Goal: Communication & Community: Answer question/provide support

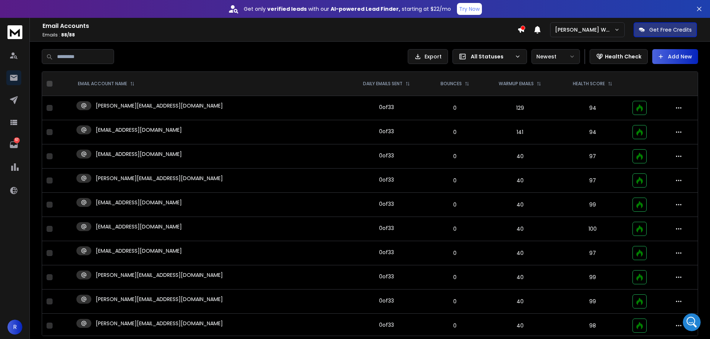
scroll to position [1676, 0]
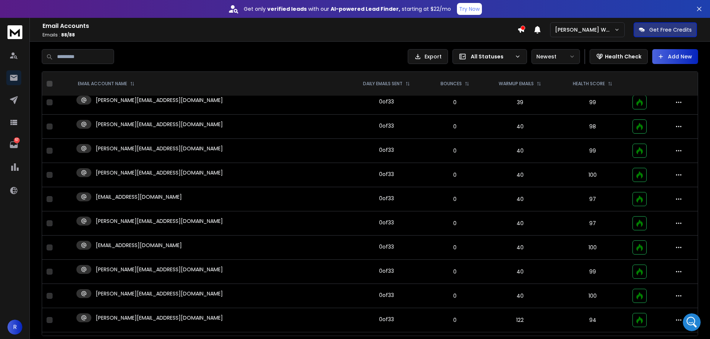
click at [666, 56] on button "Add New" at bounding box center [675, 56] width 46 height 15
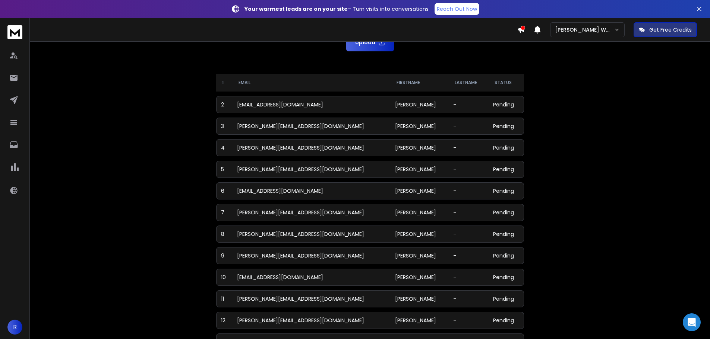
scroll to position [718, 0]
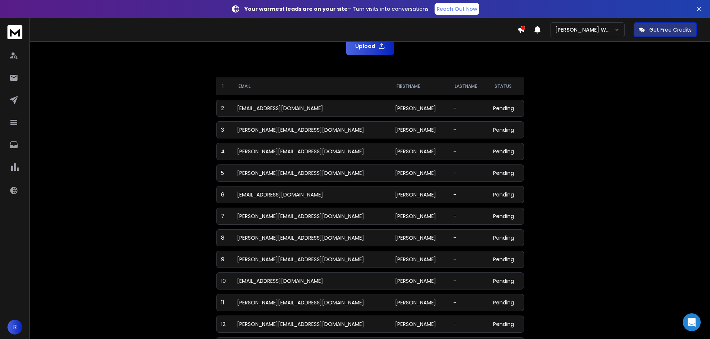
click at [370, 49] on p "Upload" at bounding box center [365, 45] width 20 height 7
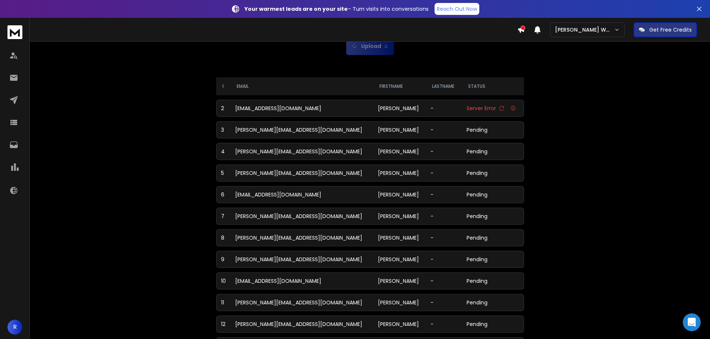
click at [375, 46] on div "Upload" at bounding box center [370, 46] width 317 height 18
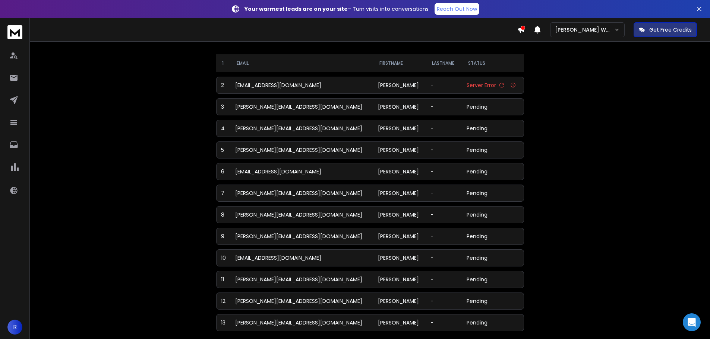
scroll to position [754, 0]
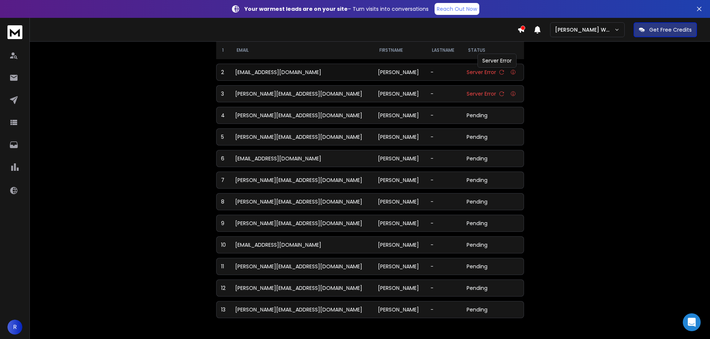
click at [510, 74] on icon at bounding box center [513, 72] width 6 height 6
click at [510, 91] on icon at bounding box center [513, 94] width 6 height 6
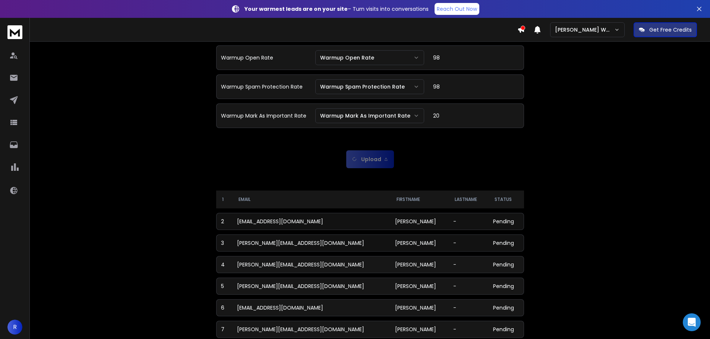
scroll to position [605, 0]
click at [366, 156] on div "Upload" at bounding box center [370, 159] width 317 height 18
drag, startPoint x: 368, startPoint y: 158, endPoint x: 495, endPoint y: 149, distance: 127.3
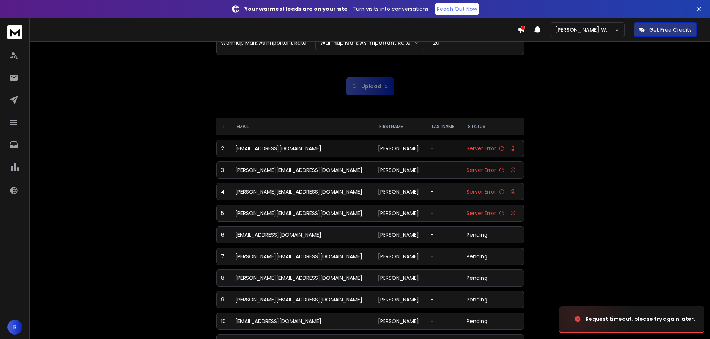
scroll to position [679, 0]
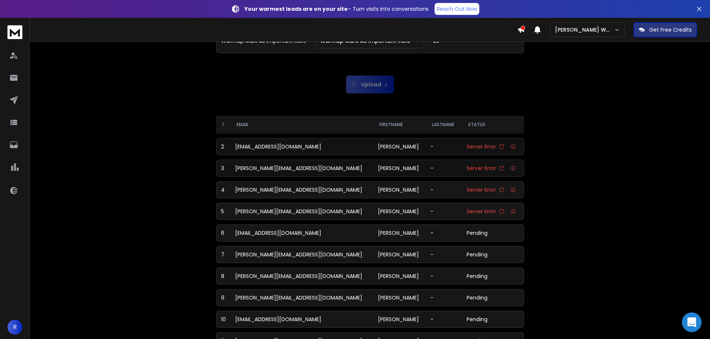
click at [687, 323] on div "Open Intercom Messenger" at bounding box center [692, 323] width 20 height 20
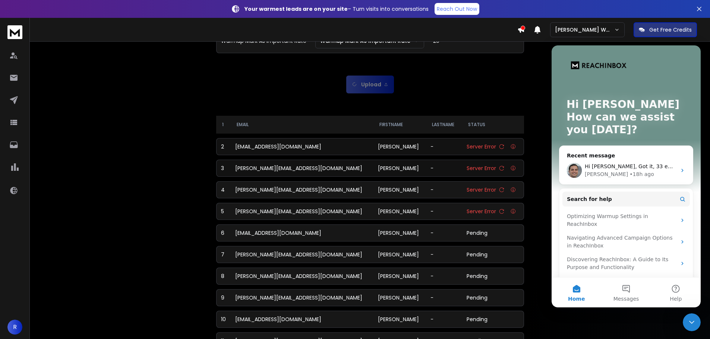
scroll to position [0, 0]
click at [626, 291] on button "Messages" at bounding box center [626, 293] width 50 height 30
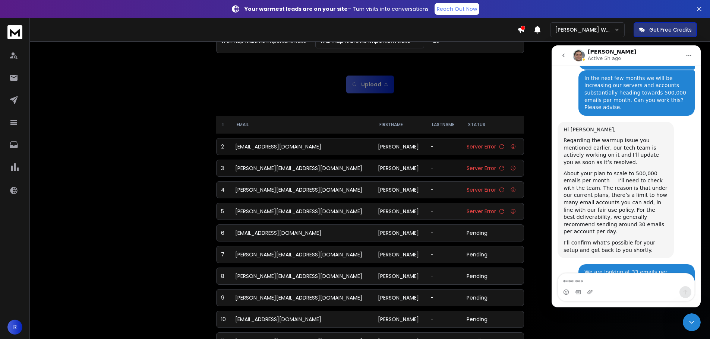
scroll to position [1434, 0]
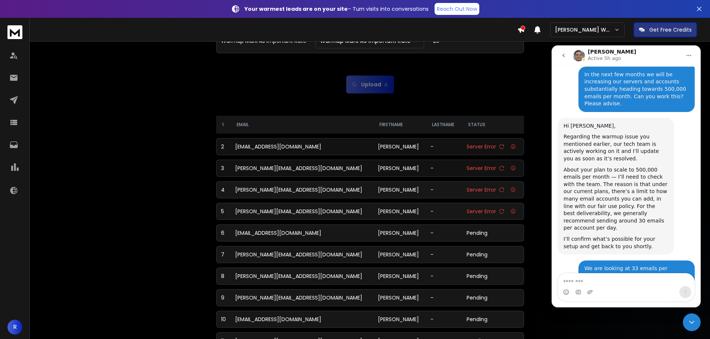
click at [585, 281] on textarea "Message…" at bounding box center [626, 280] width 136 height 13
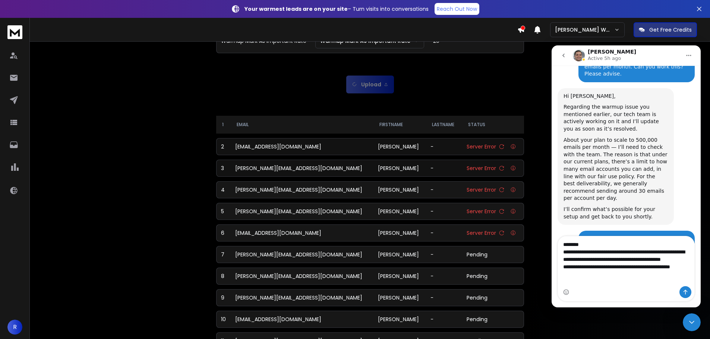
scroll to position [1472, 0]
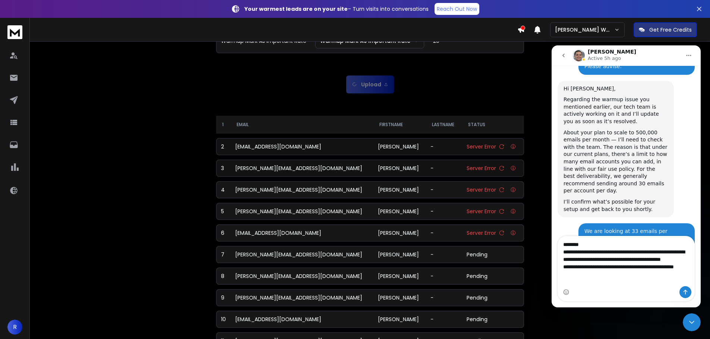
type textarea "**********"
click at [684, 289] on button "Send a message…" at bounding box center [685, 292] width 12 height 12
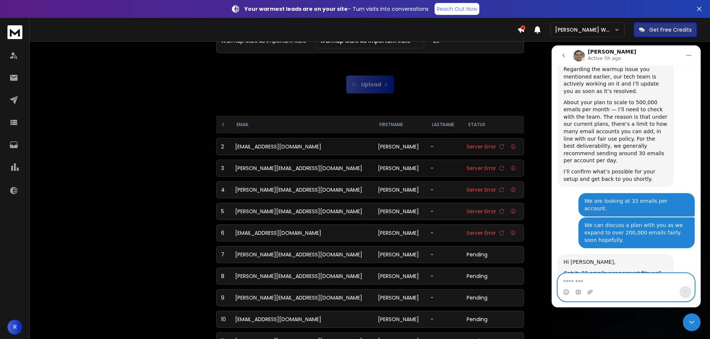
scroll to position [1503, 0]
click at [592, 293] on icon "Upload attachment" at bounding box center [590, 292] width 6 height 6
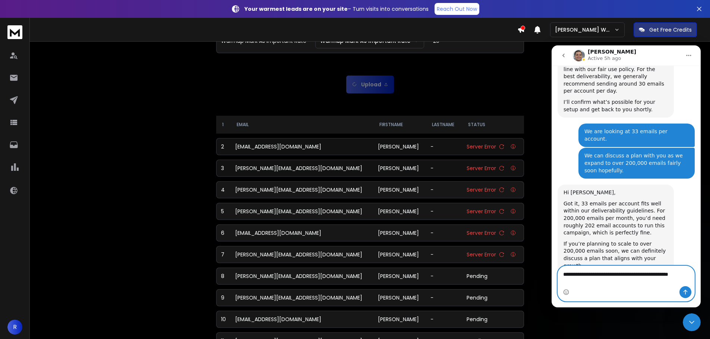
scroll to position [1579, 0]
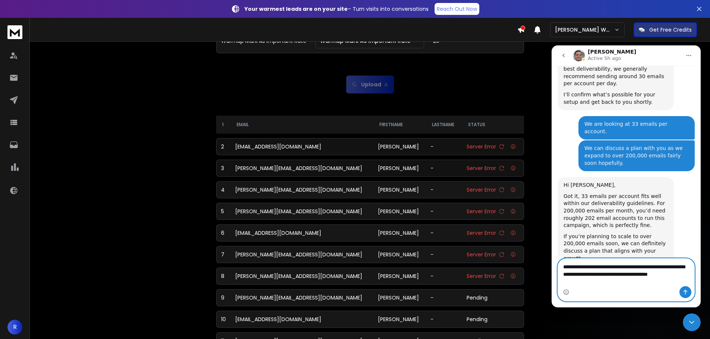
click at [655, 273] on textarea "**********" at bounding box center [626, 269] width 136 height 20
type textarea "**********"
click at [685, 292] on icon "Send a message…" at bounding box center [685, 292] width 4 height 5
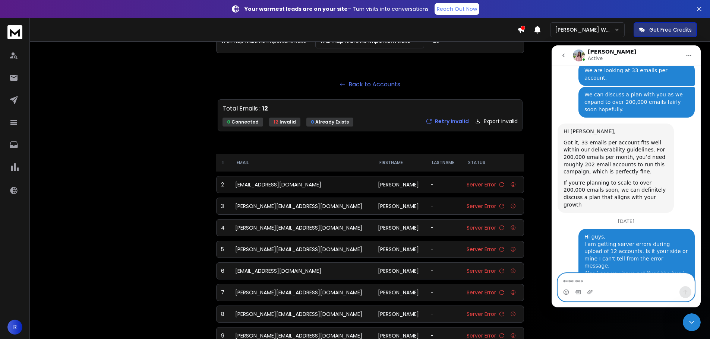
scroll to position [1661, 0]
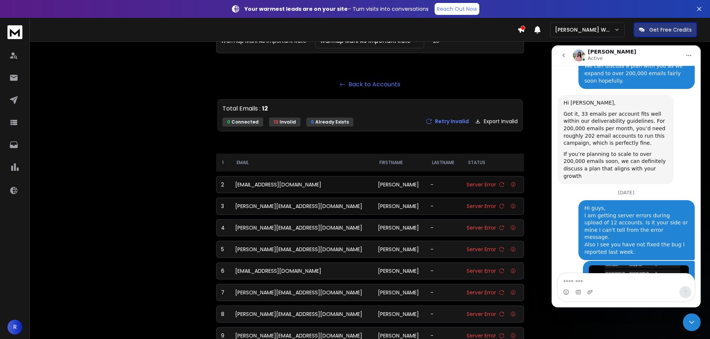
click at [668, 54] on div "Lakshita Active" at bounding box center [627, 55] width 108 height 13
click at [562, 55] on icon "go back" at bounding box center [563, 56] width 6 height 6
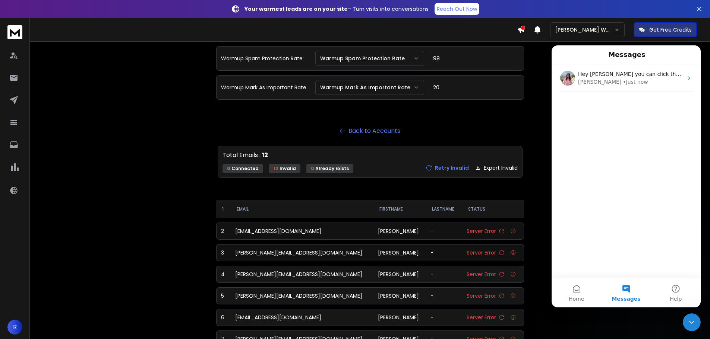
scroll to position [493, 0]
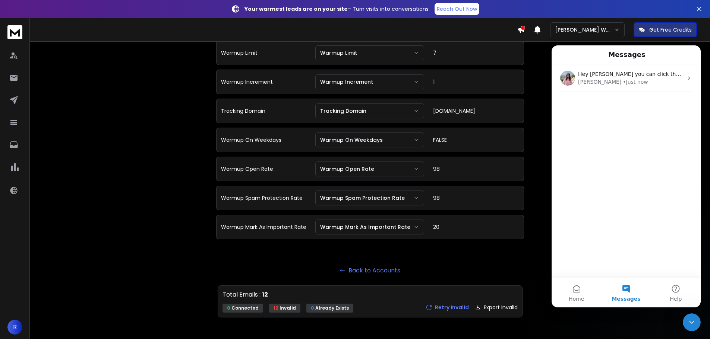
click at [694, 321] on icon "Close Intercom Messenger" at bounding box center [691, 322] width 9 height 9
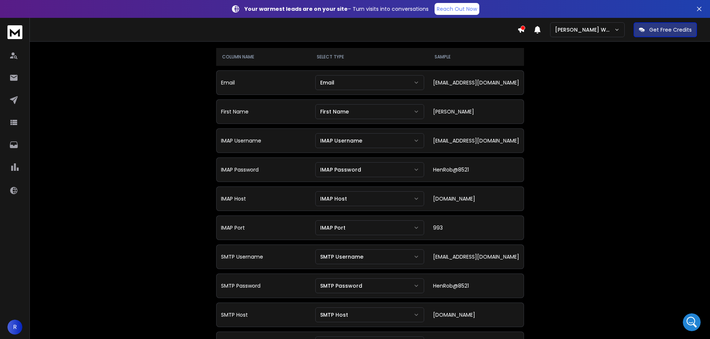
scroll to position [0, 0]
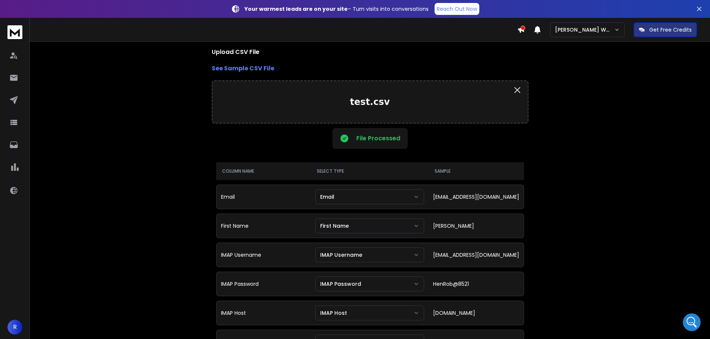
click at [699, 6] on icon at bounding box center [699, 9] width 7 height 7
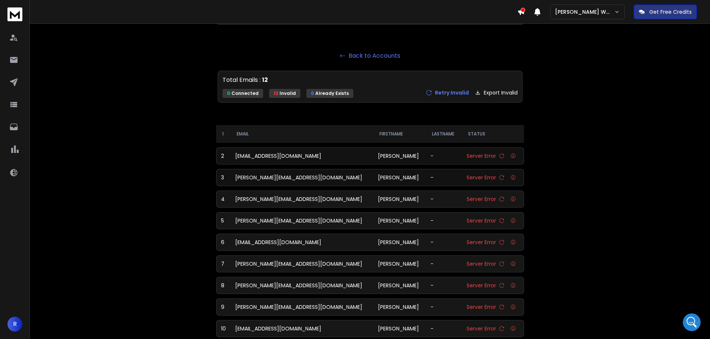
scroll to position [774, 0]
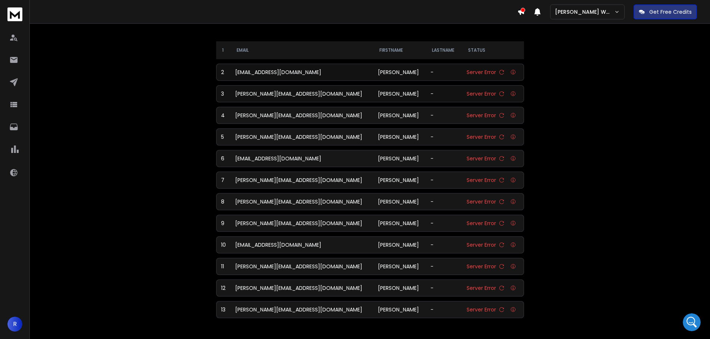
click at [688, 322] on icon "Open Intercom Messenger" at bounding box center [691, 323] width 12 height 12
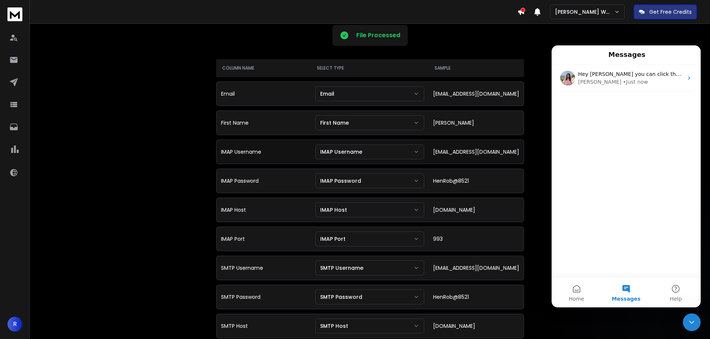
scroll to position [0, 0]
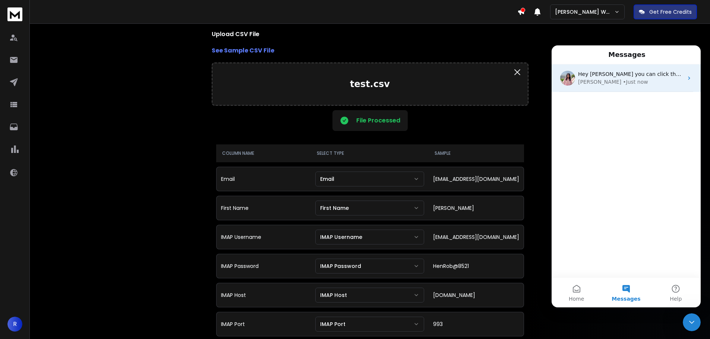
click at [686, 77] on icon "Intercom messenger" at bounding box center [689, 78] width 6 height 6
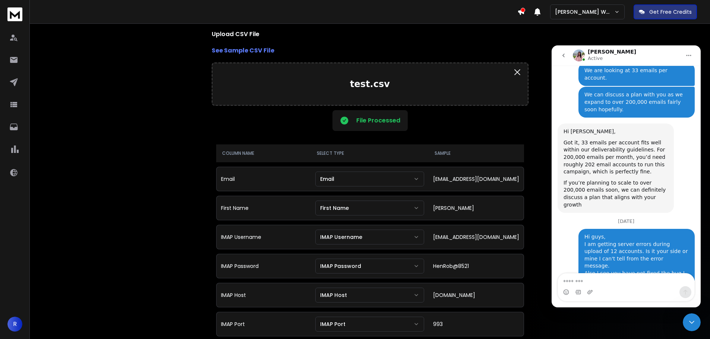
click at [593, 279] on textarea "Message…" at bounding box center [626, 280] width 136 height 13
type textarea "**********"
click at [684, 289] on icon "Send a message…" at bounding box center [685, 292] width 6 height 6
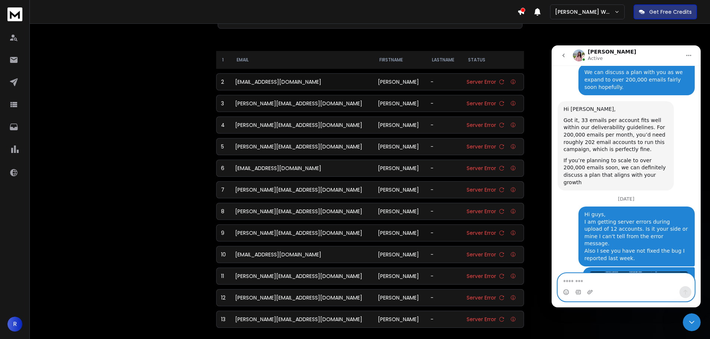
scroll to position [774, 0]
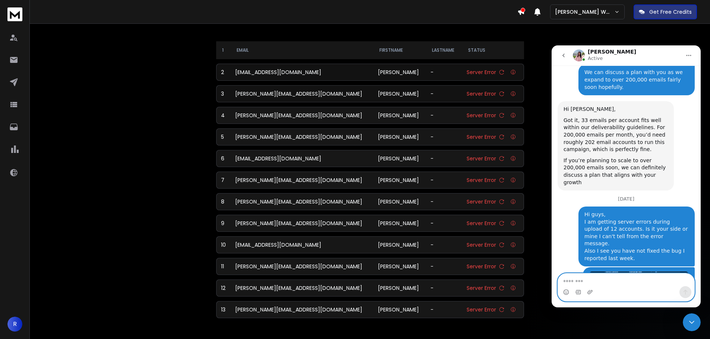
click at [589, 284] on textarea "Message…" at bounding box center [626, 280] width 136 height 13
type textarea "**********"
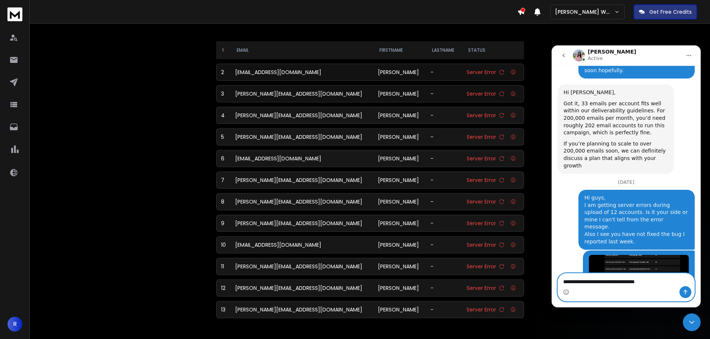
type textarea "**********"
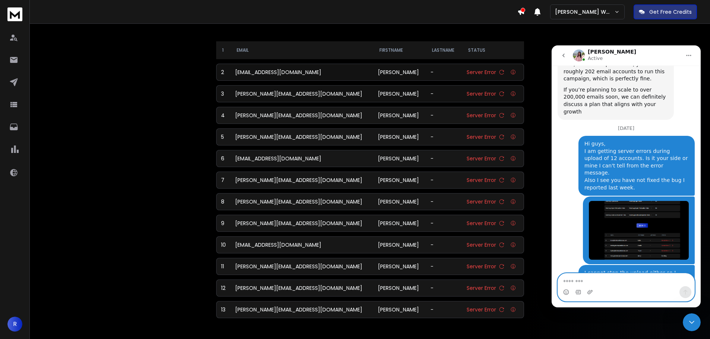
scroll to position [1754, 0]
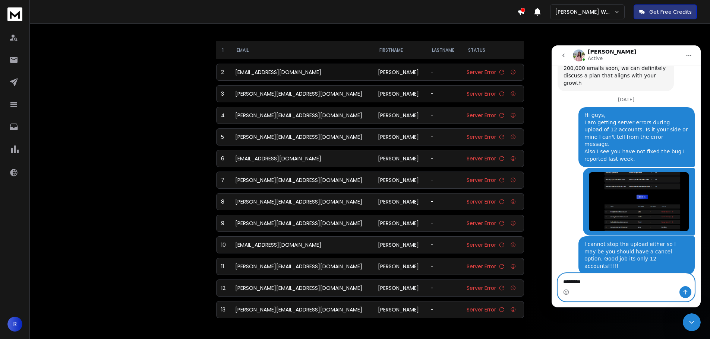
type textarea "**********"
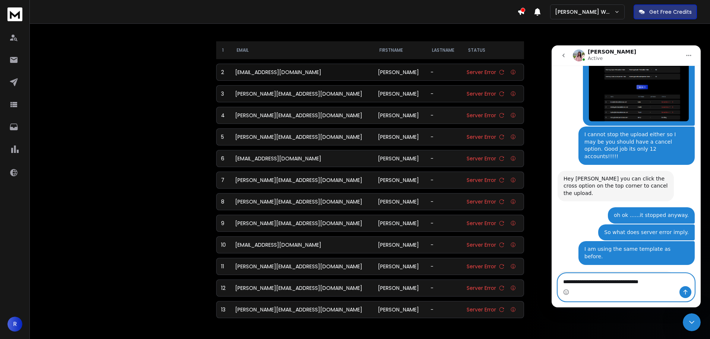
scroll to position [1868, 0]
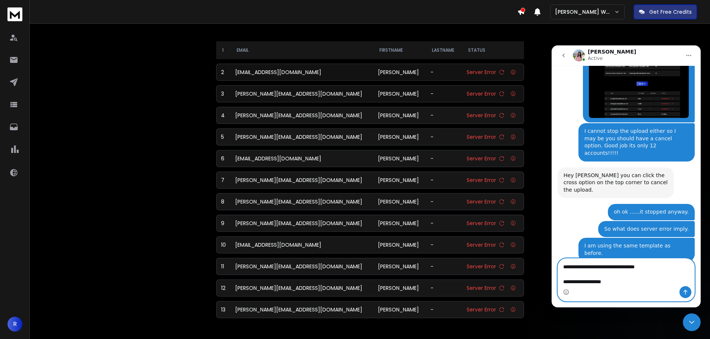
type textarea "**********"
click at [681, 291] on button "Send a message…" at bounding box center [685, 292] width 12 height 12
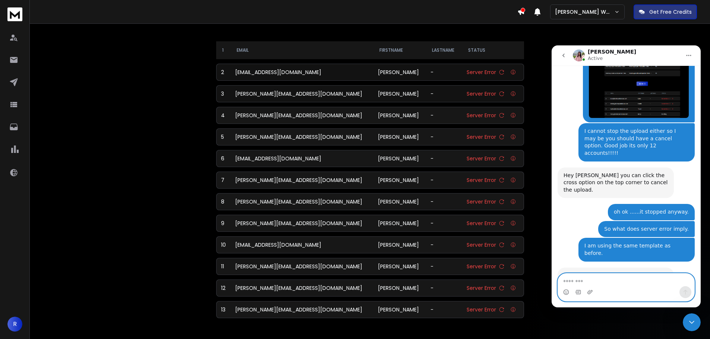
scroll to position [1886, 0]
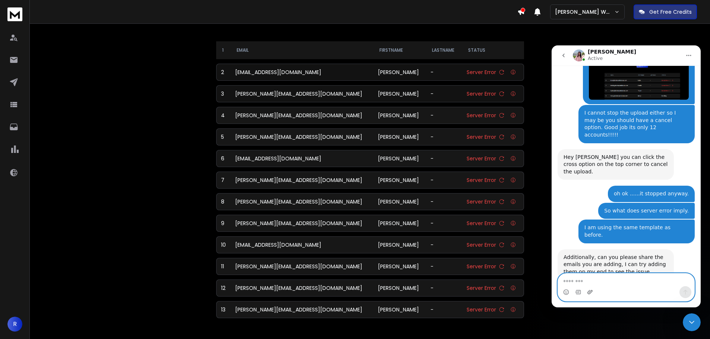
click at [591, 292] on icon "Upload attachment" at bounding box center [590, 292] width 6 height 6
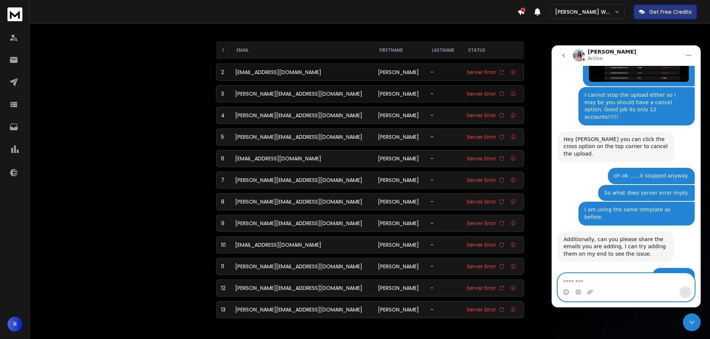
click at [588, 279] on textarea "Message…" at bounding box center [626, 280] width 136 height 13
type textarea "**********"
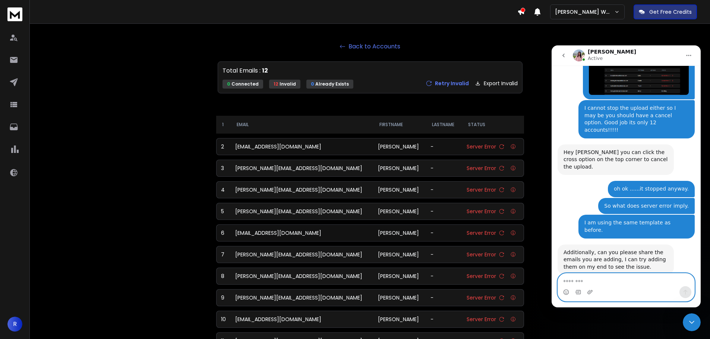
scroll to position [1928, 0]
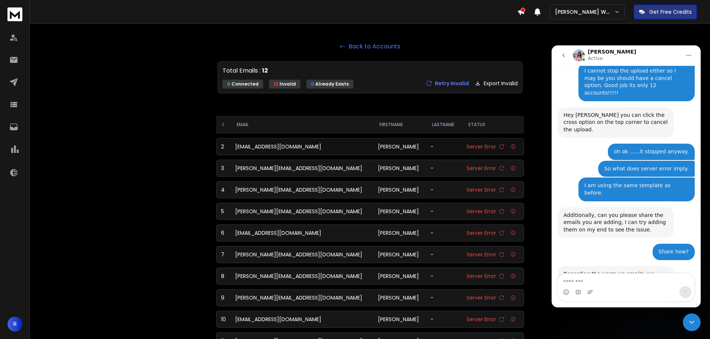
click at [569, 282] on textarea "Message…" at bounding box center [626, 280] width 136 height 13
type textarea "**********"
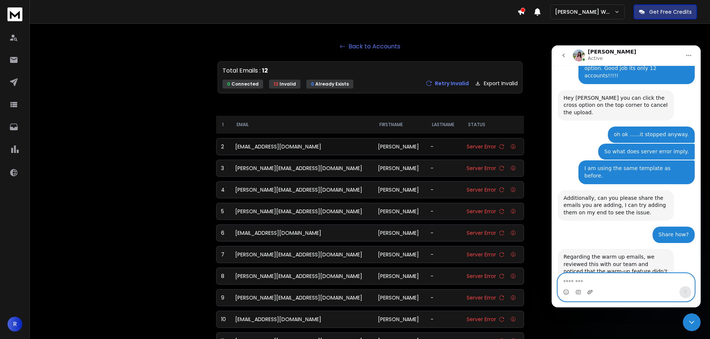
click at [588, 291] on icon "Upload attachment" at bounding box center [590, 292] width 6 height 6
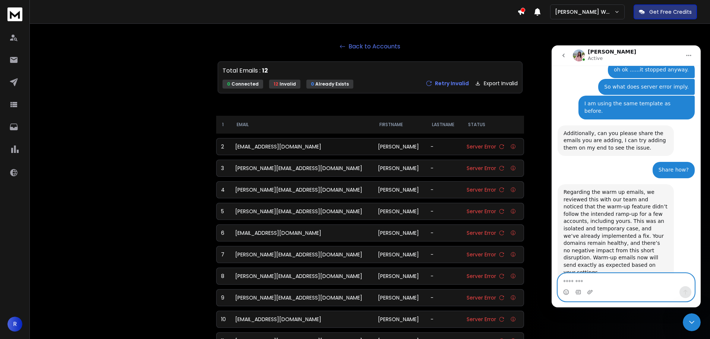
scroll to position [2032, 0]
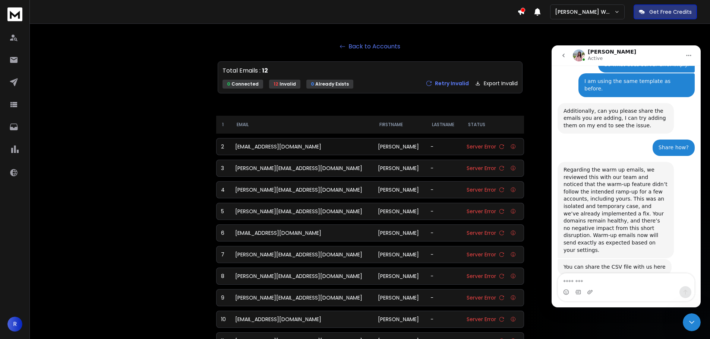
click at [603, 281] on textarea "Message…" at bounding box center [626, 280] width 136 height 13
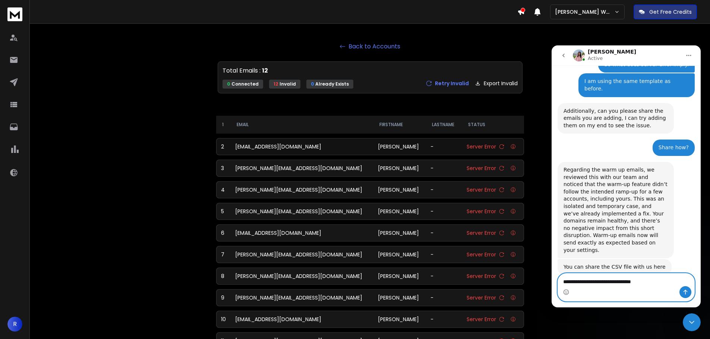
scroll to position [2040, 0]
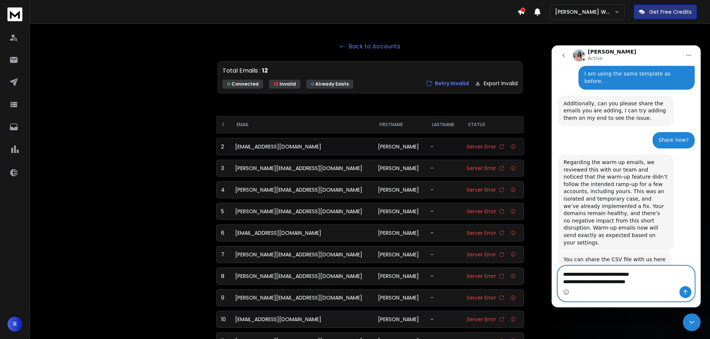
type textarea "**********"
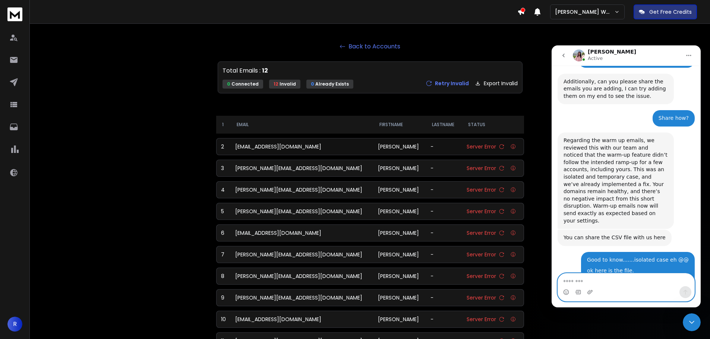
scroll to position [2062, 0]
type textarea "**********"
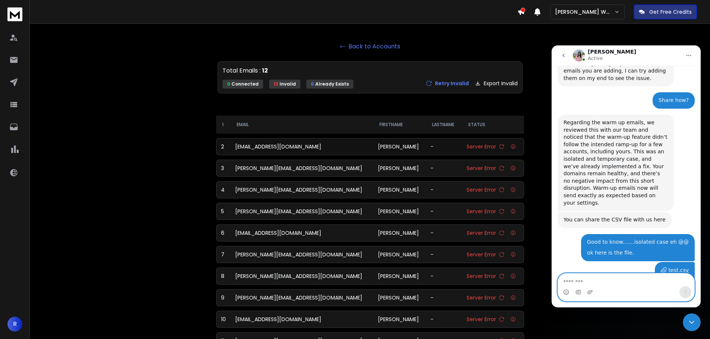
scroll to position [2079, 0]
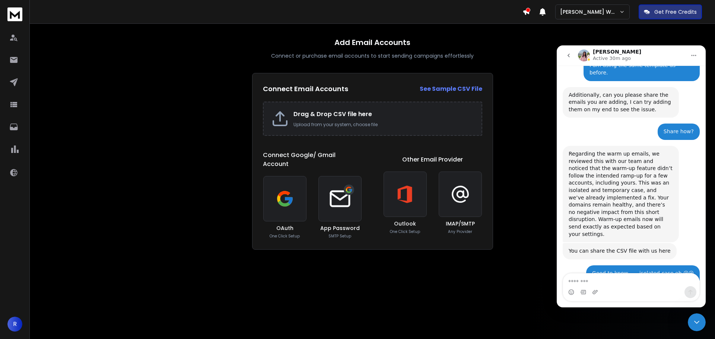
scroll to position [2079, 0]
